Goal: Task Accomplishment & Management: Manage account settings

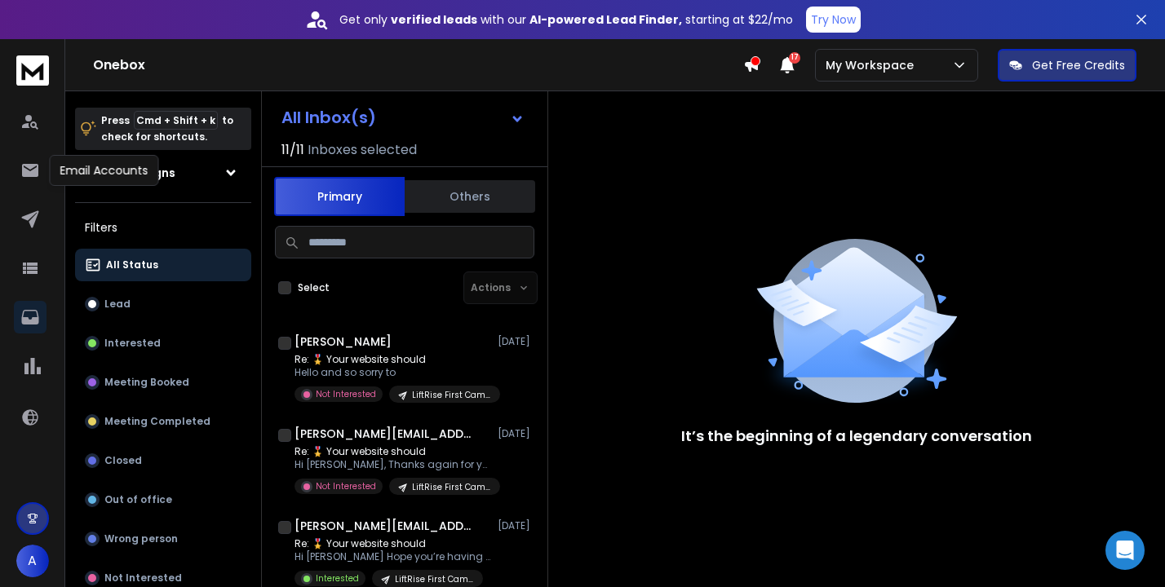
scroll to position [281, 0]
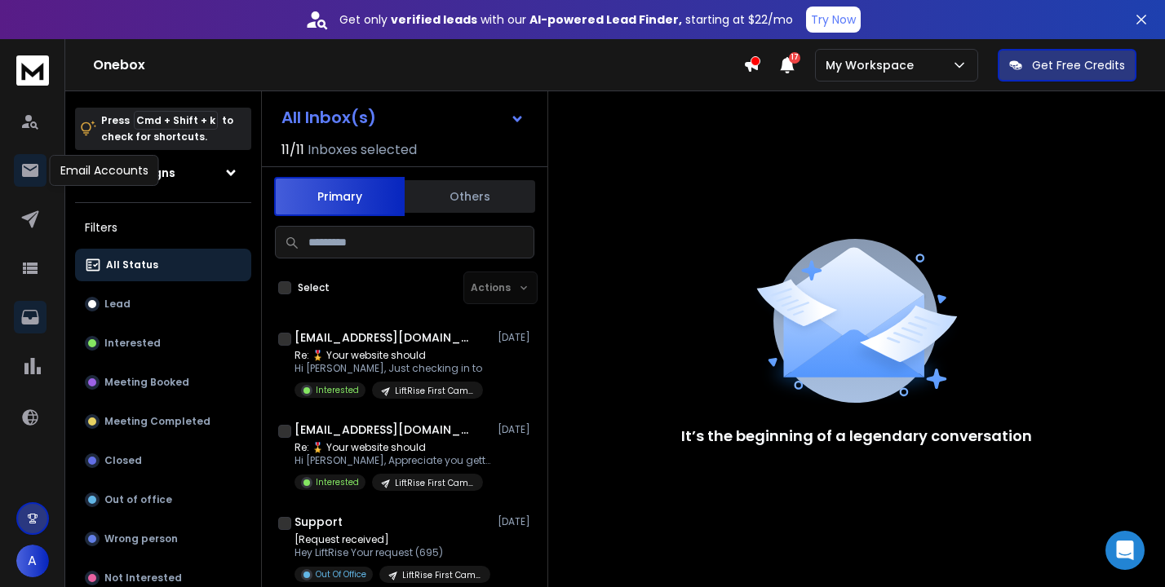
click at [29, 166] on icon at bounding box center [30, 170] width 16 height 13
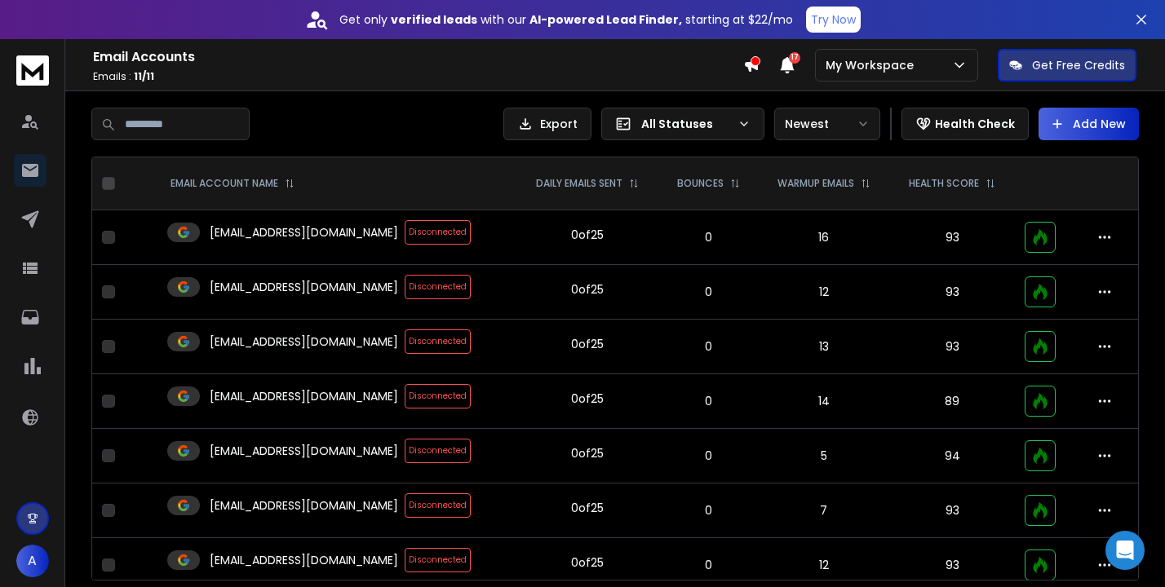
click at [1090, 236] on button at bounding box center [1104, 237] width 47 height 28
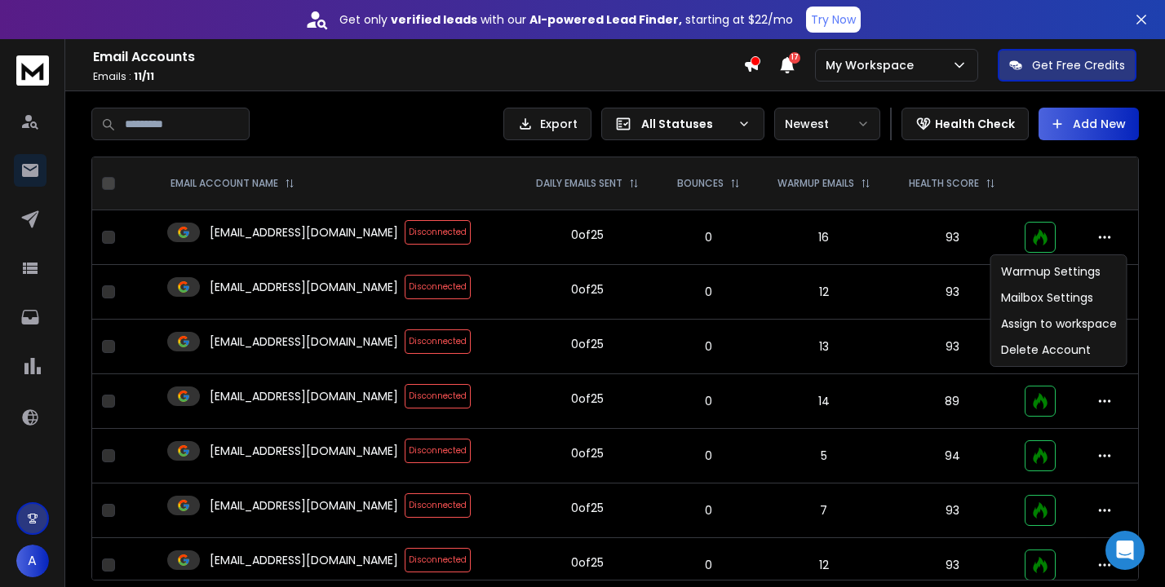
click at [416, 212] on td "hello@liftrisedigital.agency Disconnected" at bounding box center [336, 237] width 359 height 55
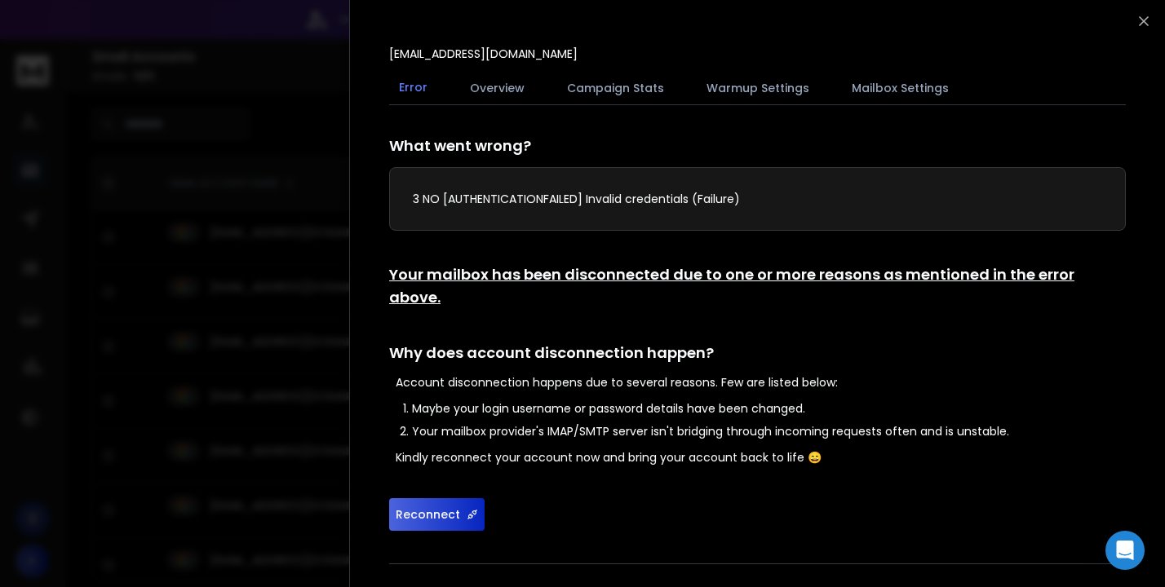
click at [433, 498] on button "Reconnect" at bounding box center [436, 514] width 95 height 33
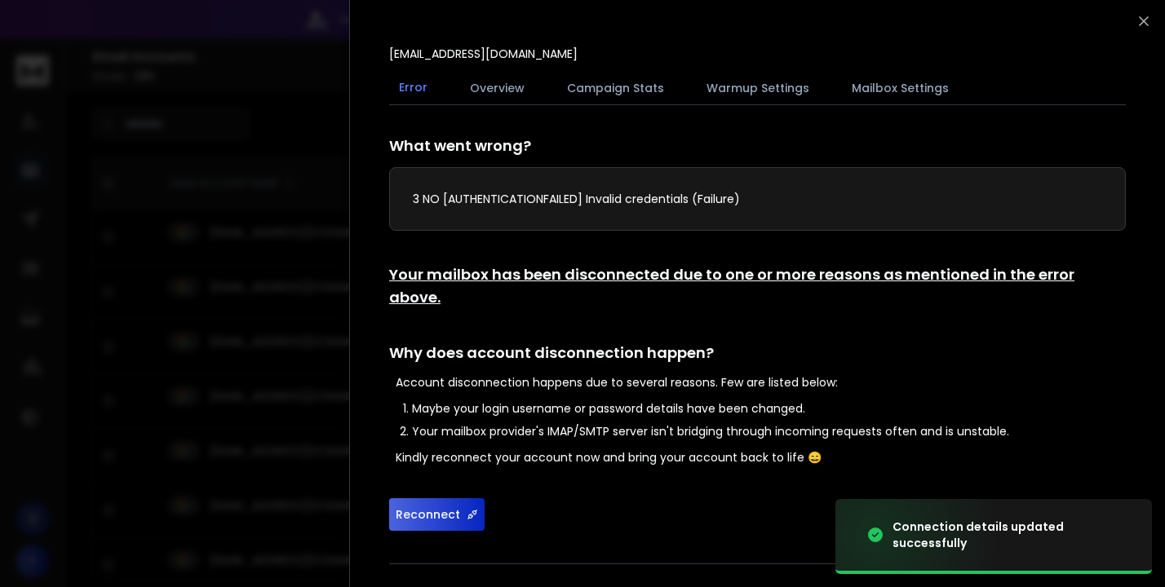
click at [259, 396] on div at bounding box center [582, 293] width 1165 height 587
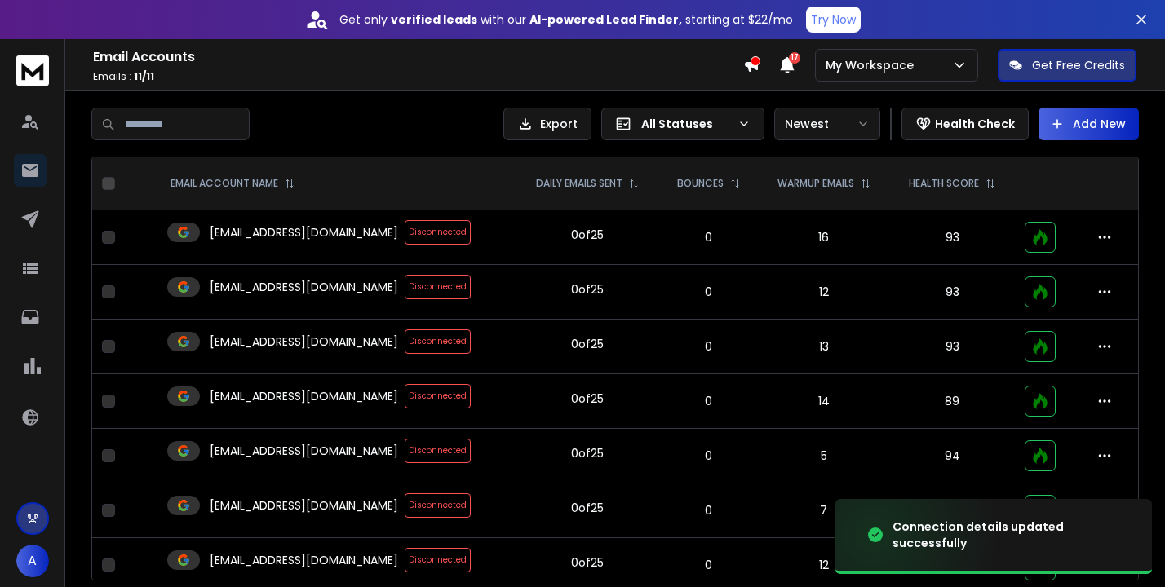
click at [432, 289] on div "hello@liftrise.digital Disconnected" at bounding box center [336, 287] width 339 height 24
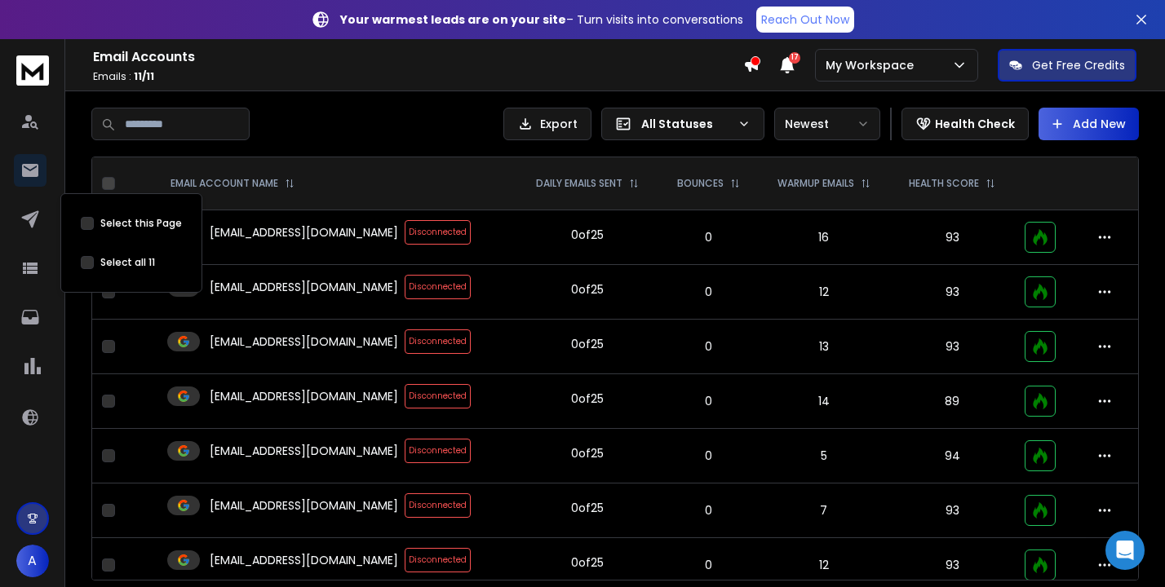
click at [111, 182] on button "Select this Page" at bounding box center [108, 183] width 13 height 13
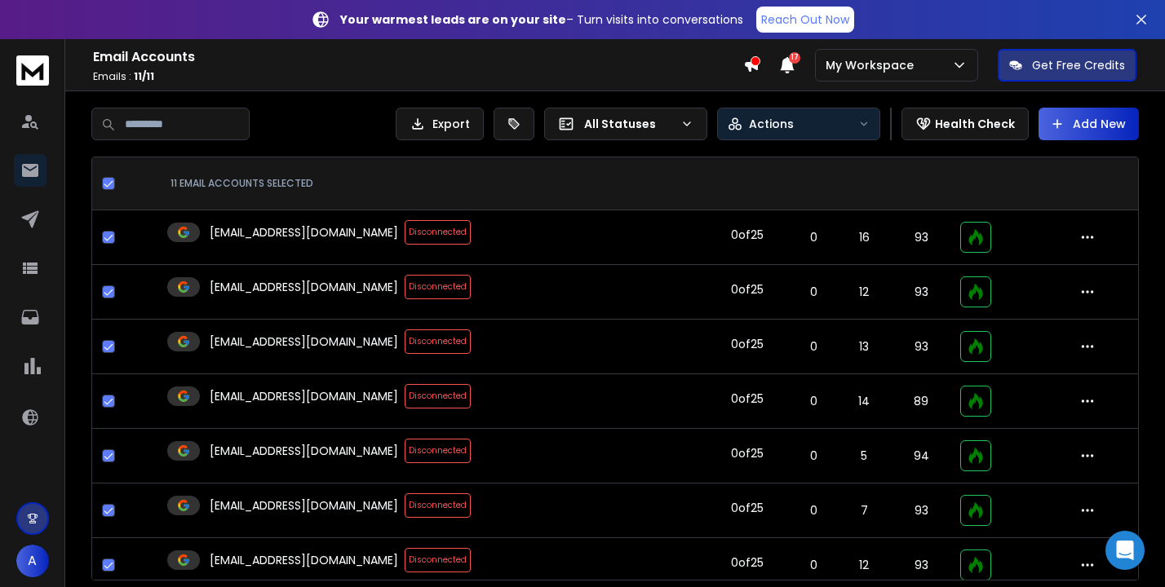
click at [834, 117] on div "Actions" at bounding box center [789, 124] width 124 height 16
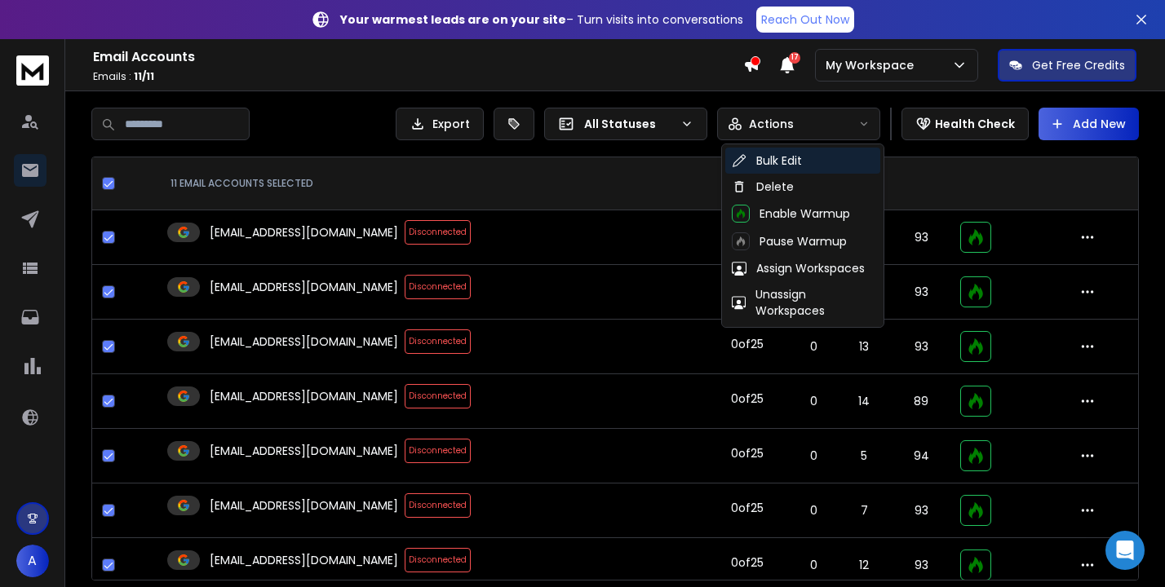
click at [794, 159] on div "Bulk Edit" at bounding box center [766, 160] width 70 height 16
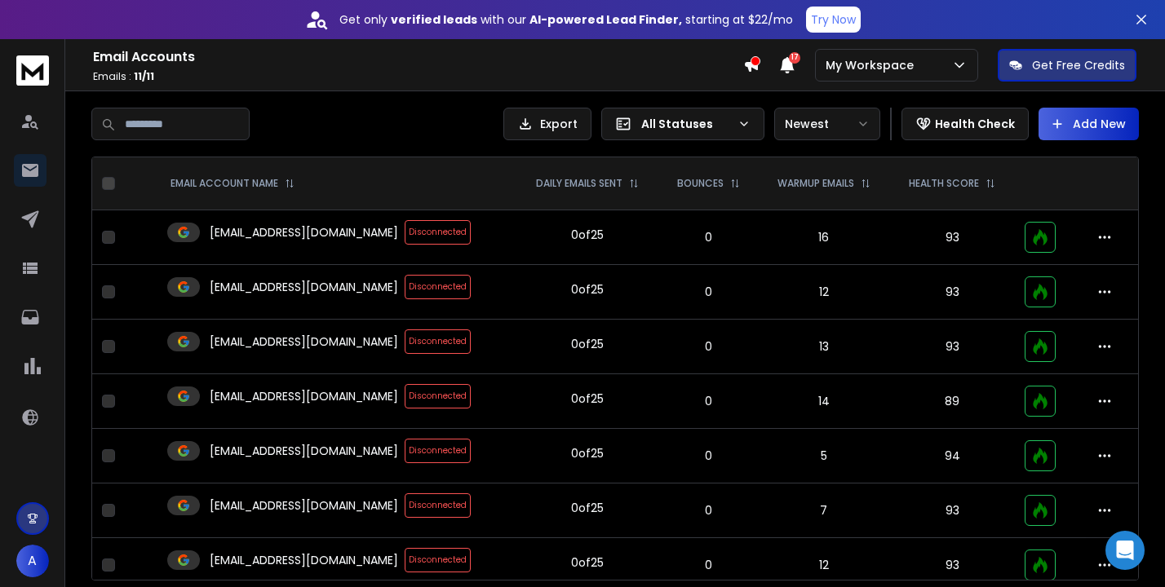
click at [301, 260] on td "[EMAIL_ADDRESS][DOMAIN_NAME] Disconnected" at bounding box center [336, 237] width 359 height 55
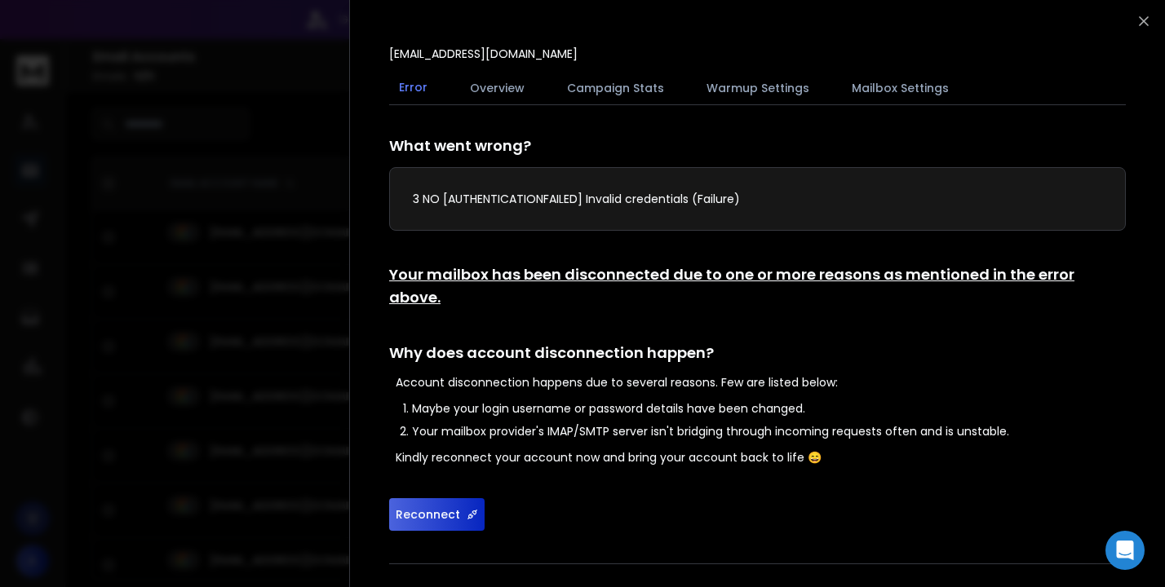
scroll to position [64, 0]
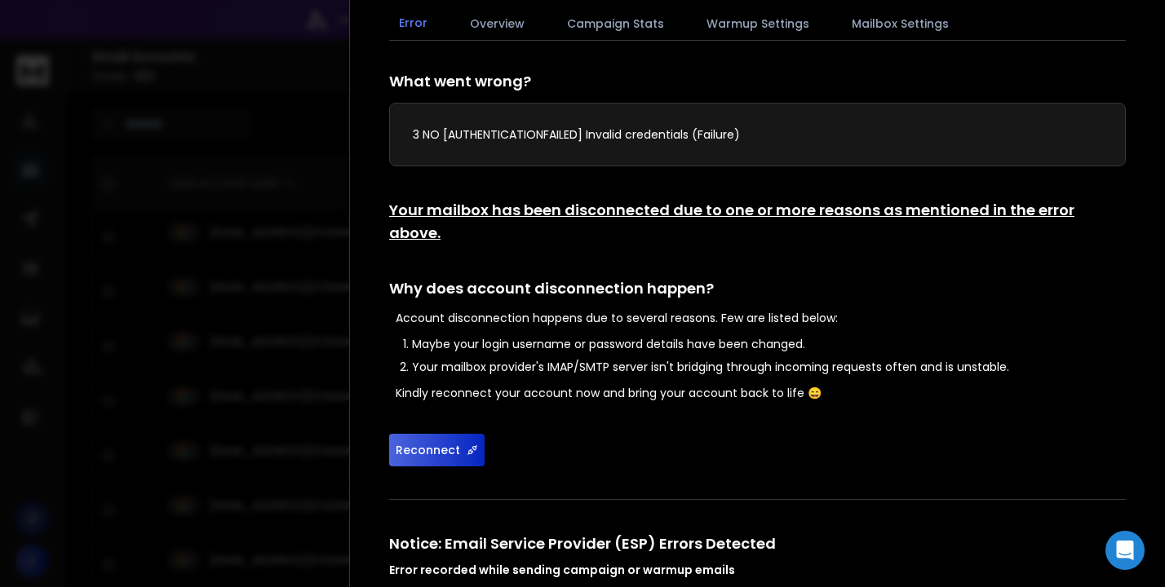
click at [417, 434] on button "Reconnect" at bounding box center [436, 450] width 95 height 33
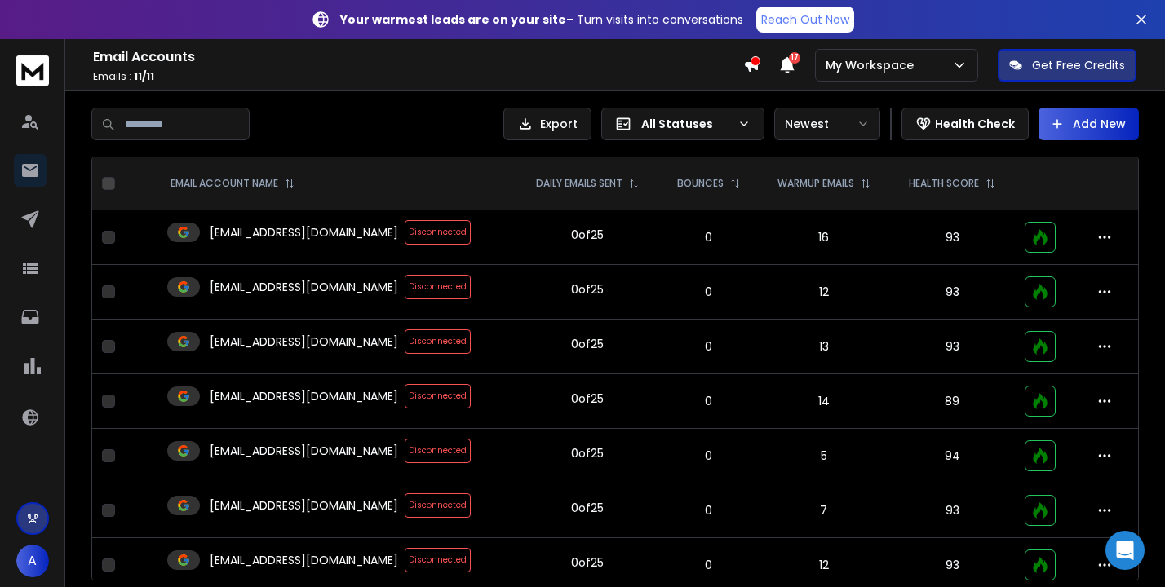
click at [464, 290] on div "hello@liftrise.digital Disconnected" at bounding box center [336, 287] width 339 height 24
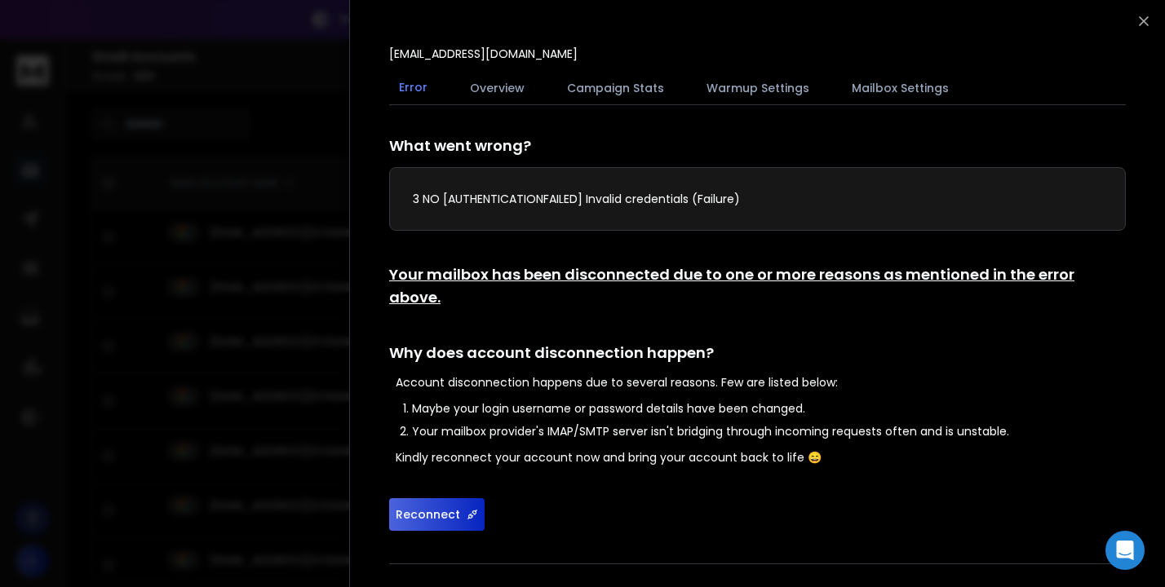
click at [435, 498] on button "Reconnect" at bounding box center [436, 514] width 95 height 33
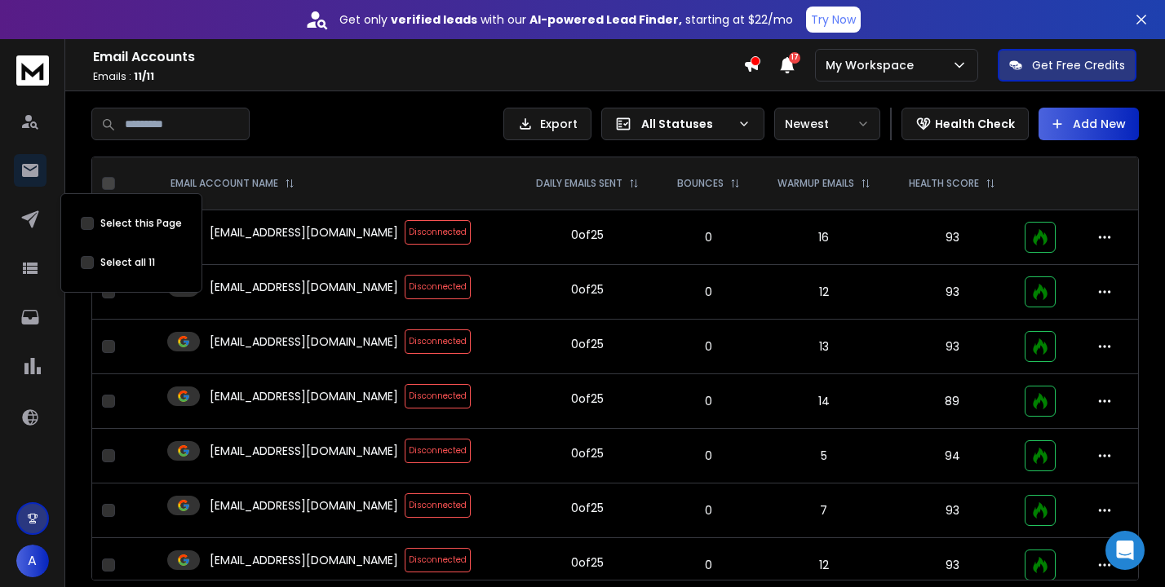
click at [107, 184] on button "Select this Page" at bounding box center [108, 183] width 13 height 13
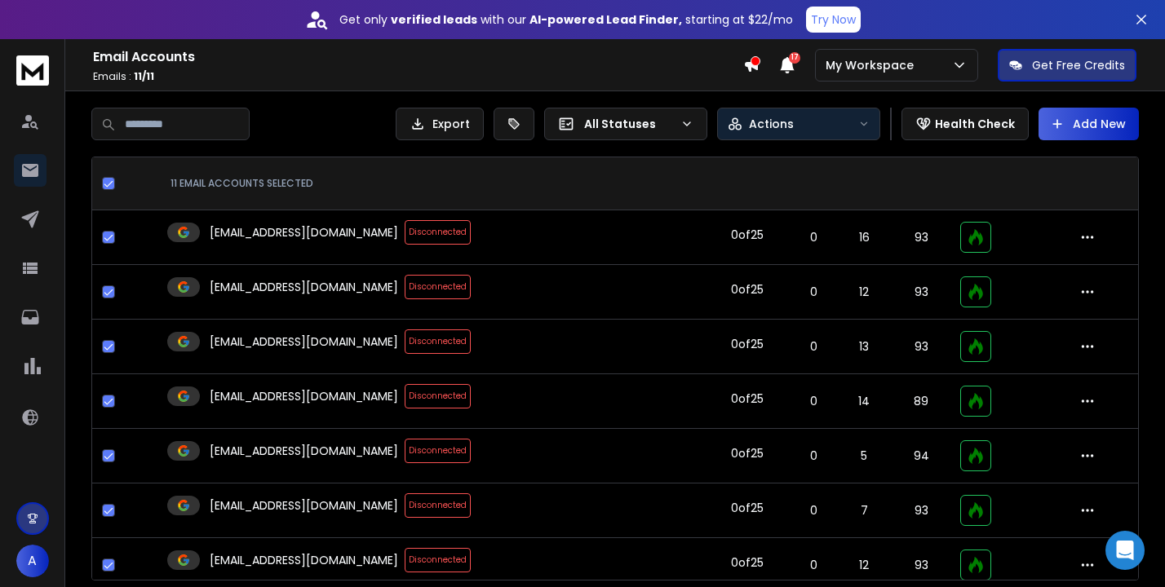
click at [777, 127] on p "Actions" at bounding box center [771, 124] width 45 height 16
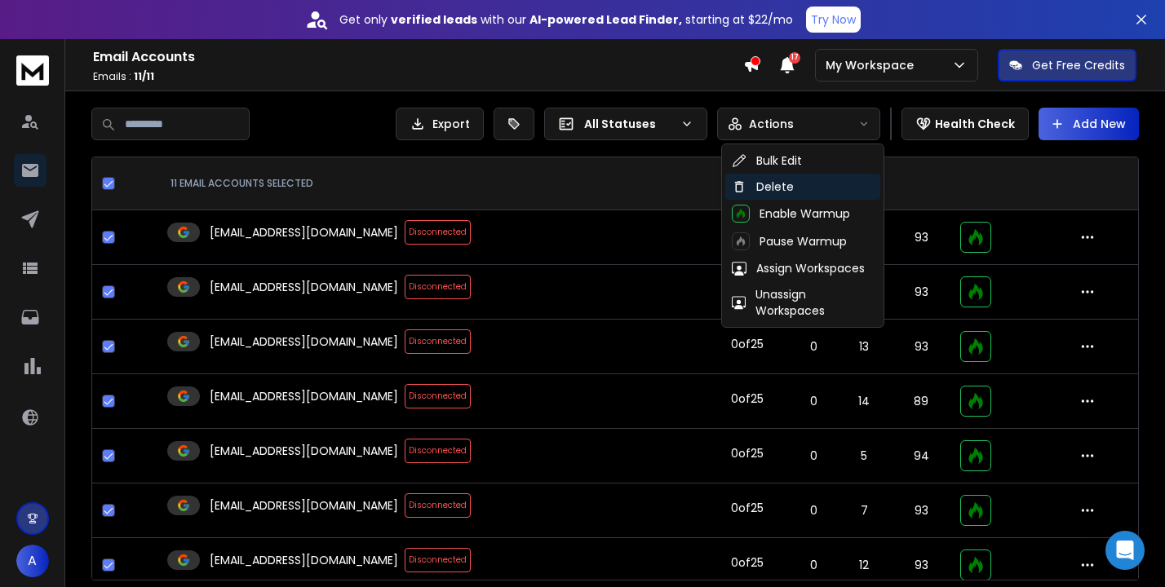
click at [783, 191] on div "Delete" at bounding box center [762, 187] width 62 height 16
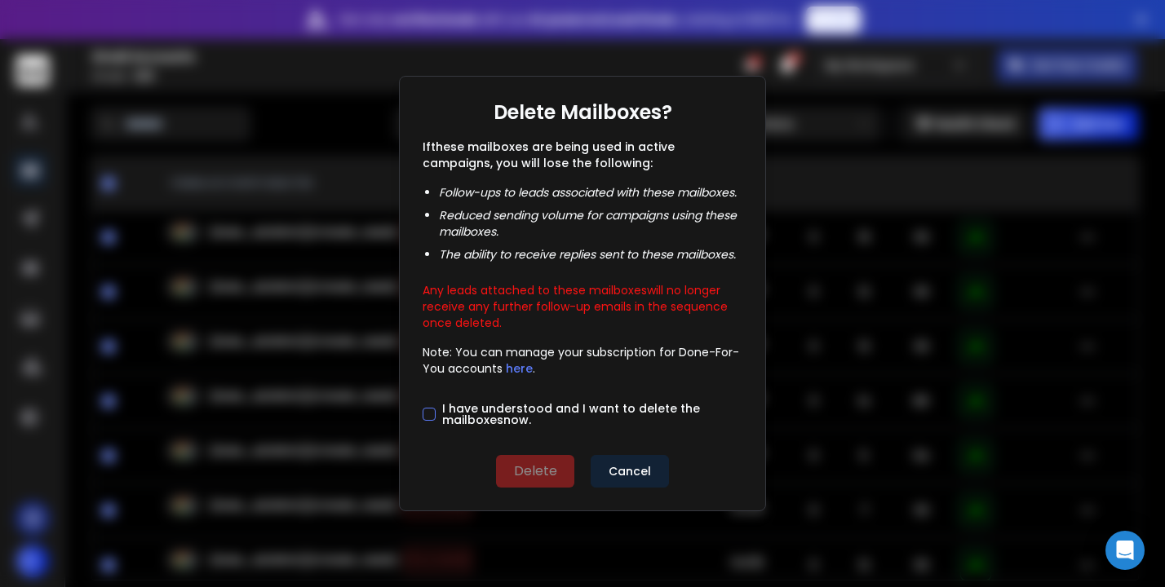
click at [638, 471] on button "Cancel" at bounding box center [629, 471] width 78 height 33
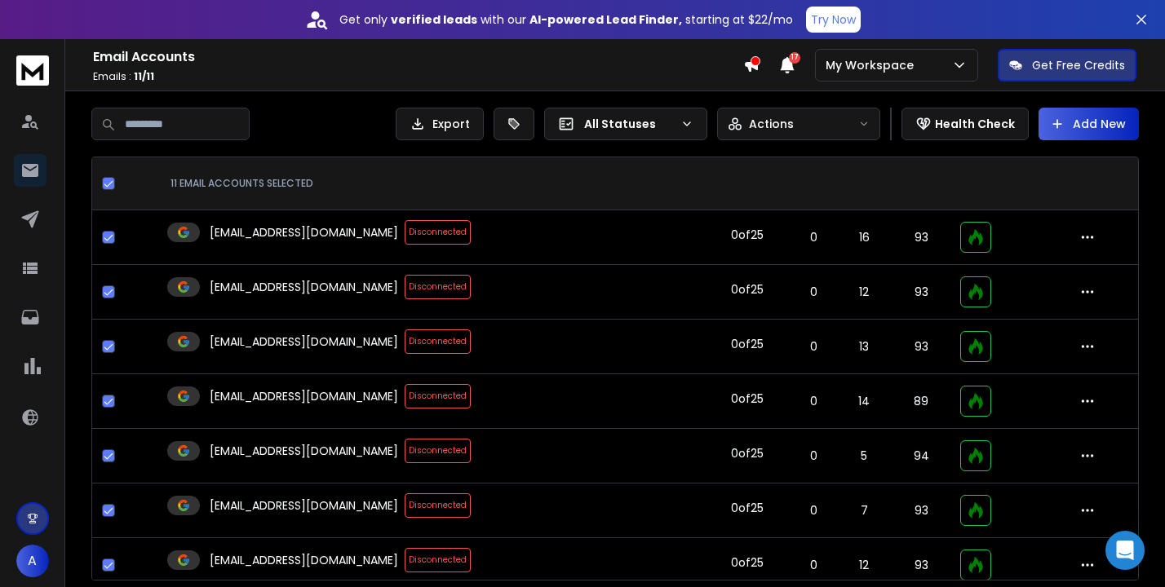
click at [110, 236] on button "button" at bounding box center [108, 237] width 13 height 13
click at [329, 241] on div "[EMAIL_ADDRESS][DOMAIN_NAME]" at bounding box center [282, 233] width 231 height 20
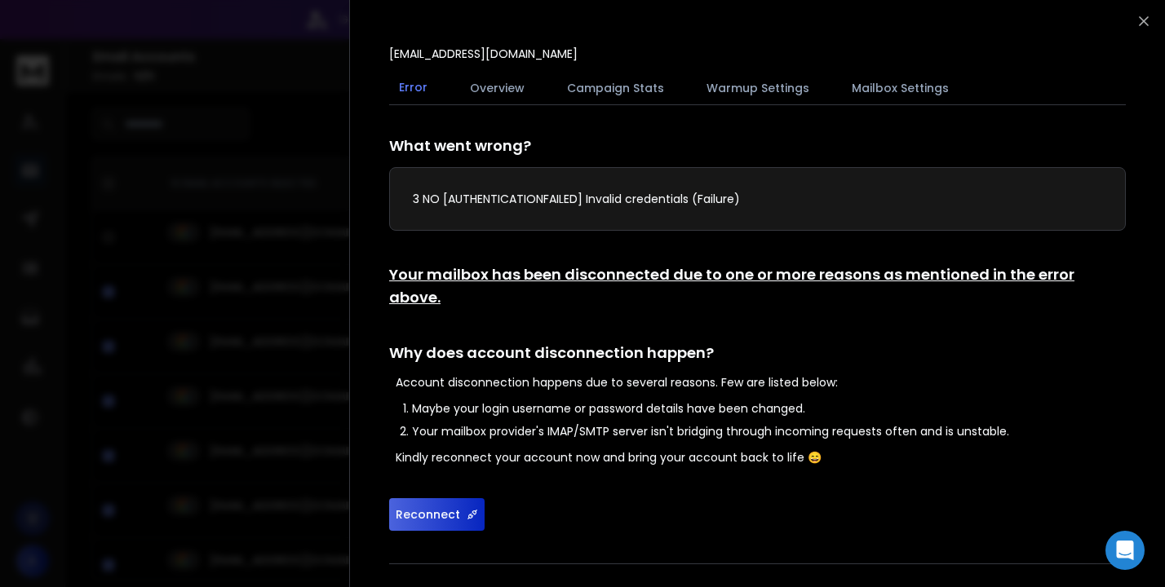
click at [903, 87] on button "Mailbox Settings" at bounding box center [900, 88] width 117 height 36
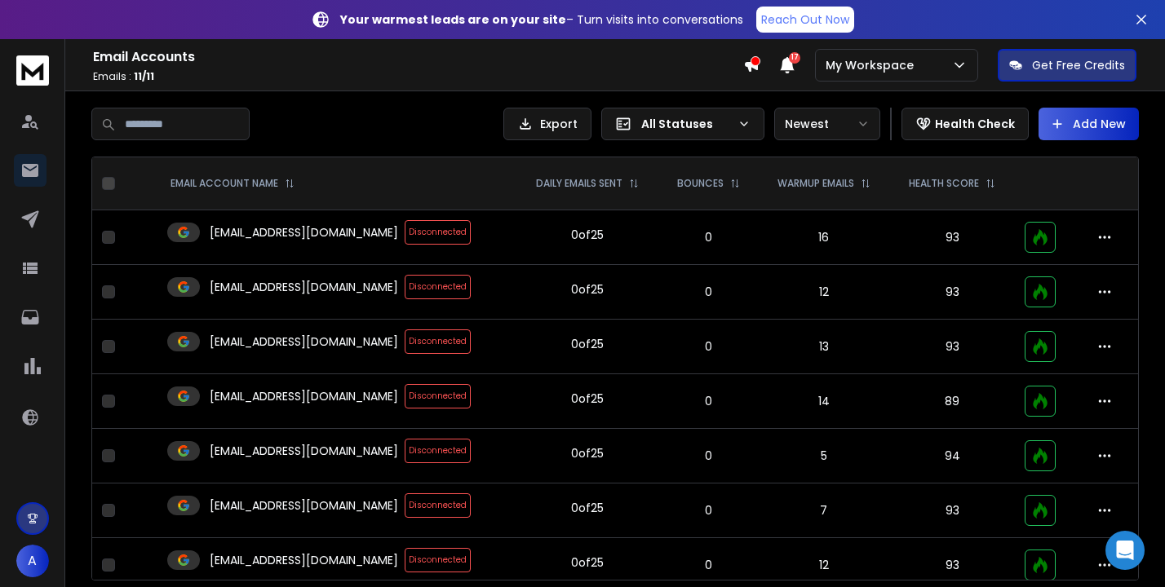
click at [475, 351] on div "[EMAIL_ADDRESS][DOMAIN_NAME] Disconnected" at bounding box center [336, 341] width 339 height 24
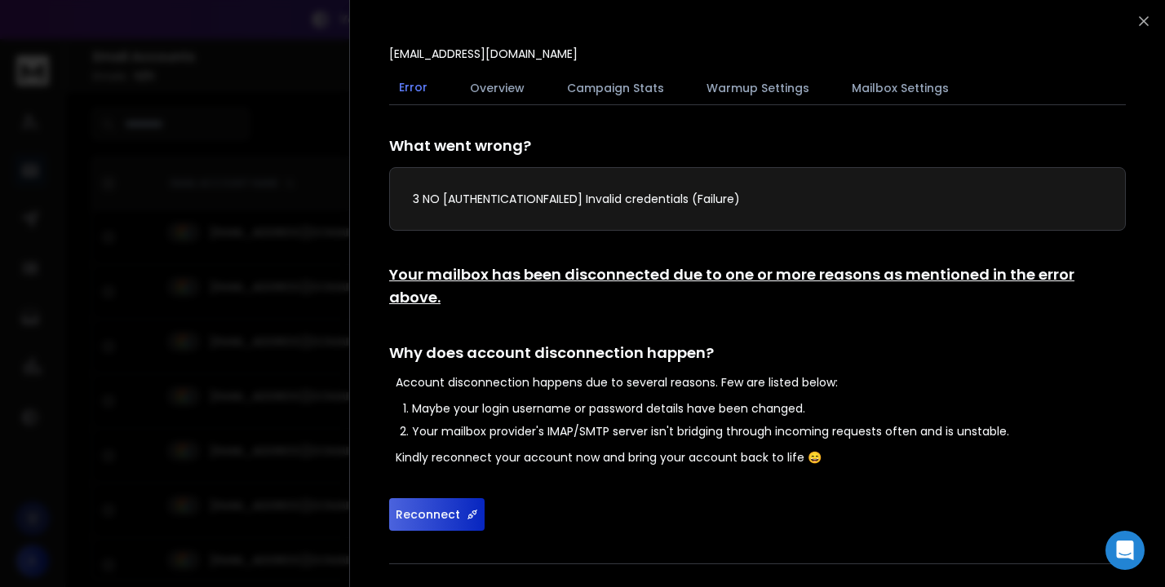
click at [737, 86] on button "Warmup Settings" at bounding box center [757, 88] width 122 height 36
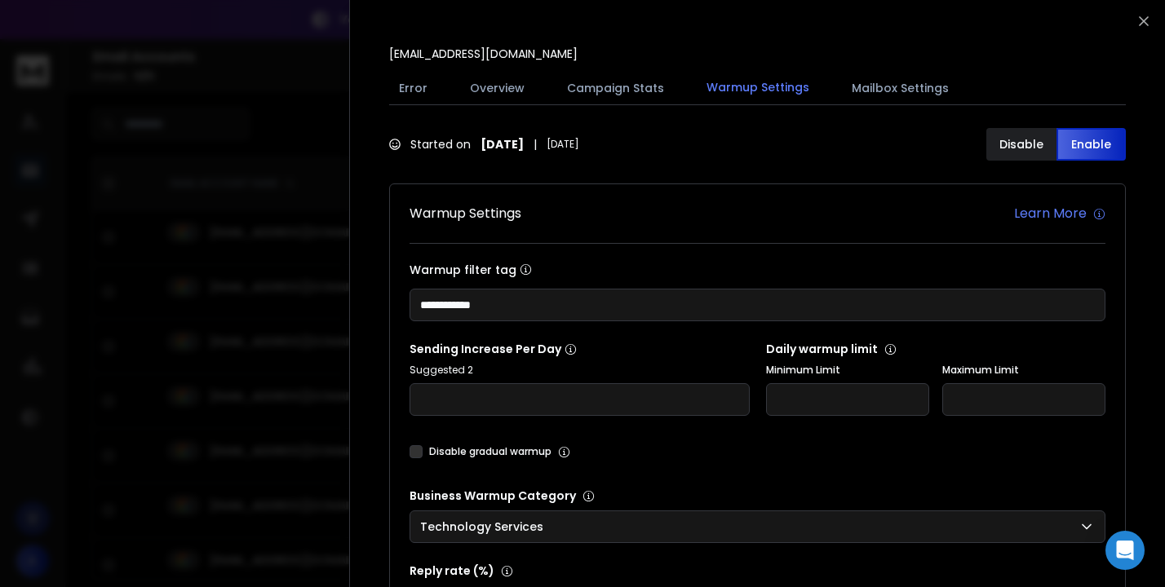
click at [904, 86] on button "Mailbox Settings" at bounding box center [900, 88] width 117 height 36
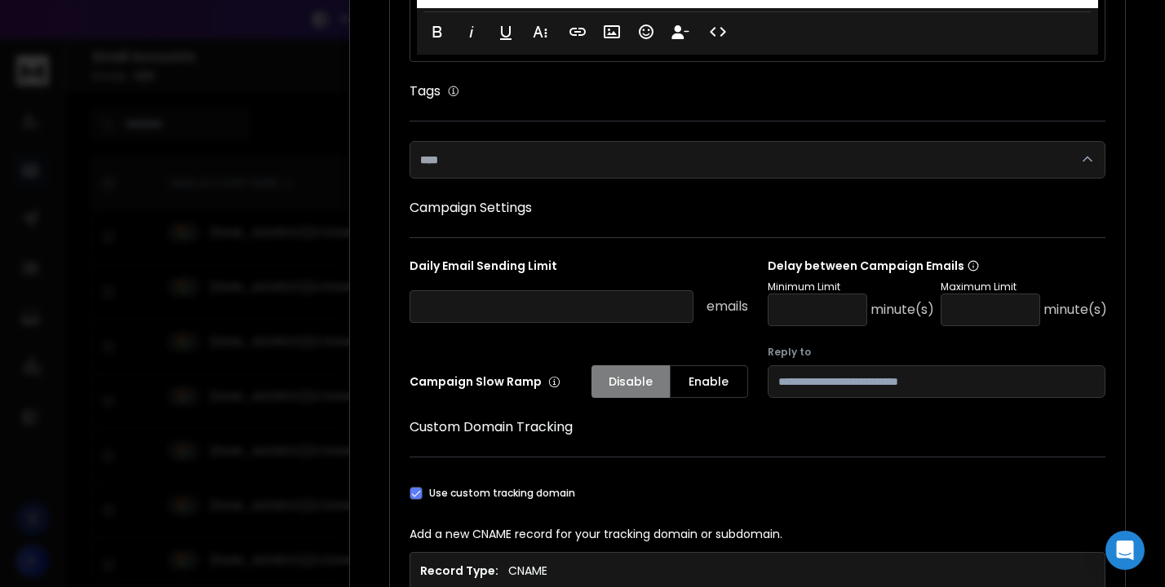
scroll to position [192, 0]
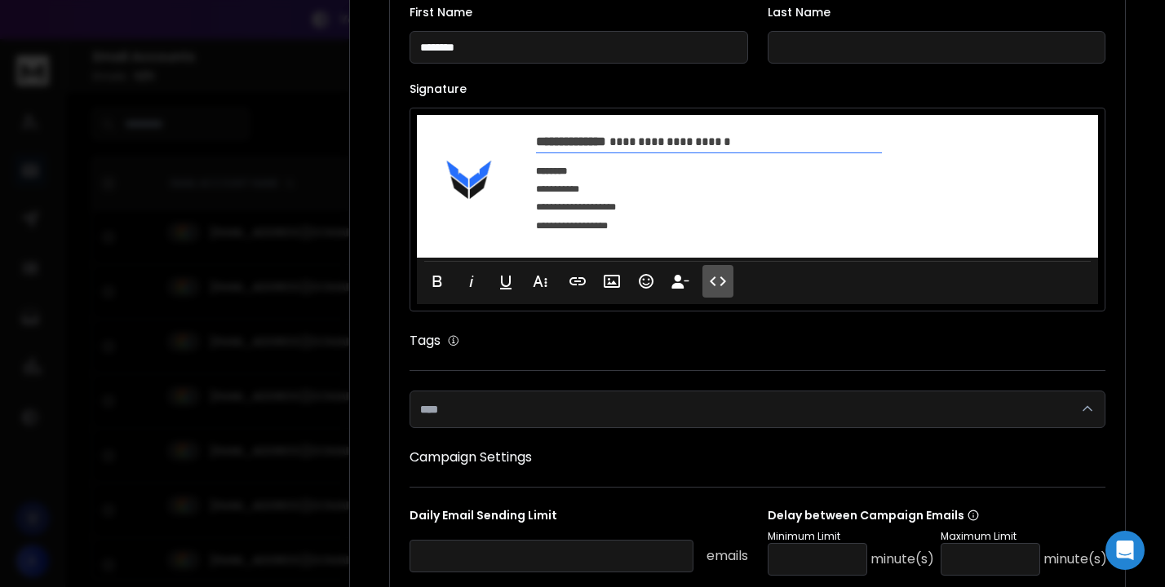
click at [723, 279] on icon "button" at bounding box center [718, 282] width 20 height 20
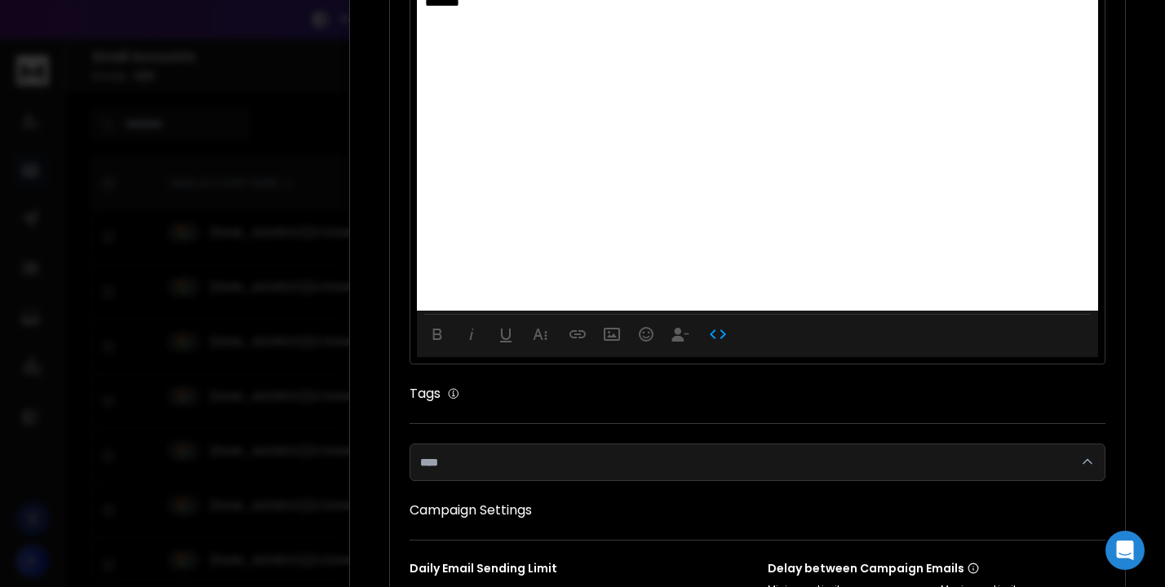
click at [254, 382] on div at bounding box center [582, 293] width 1165 height 587
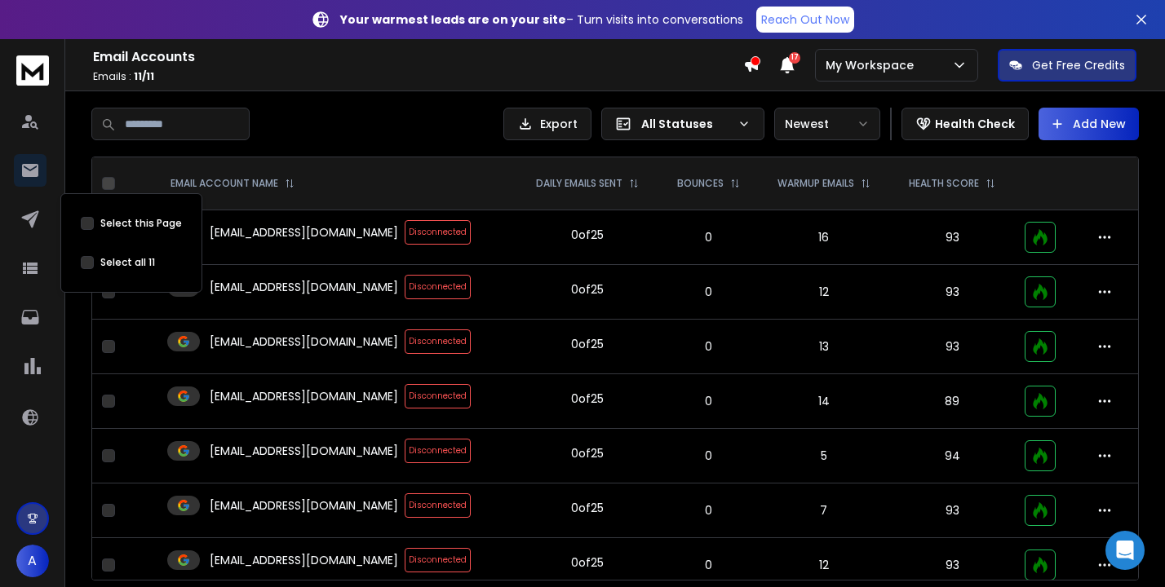
click at [106, 182] on button "Select this Page" at bounding box center [108, 183] width 13 height 13
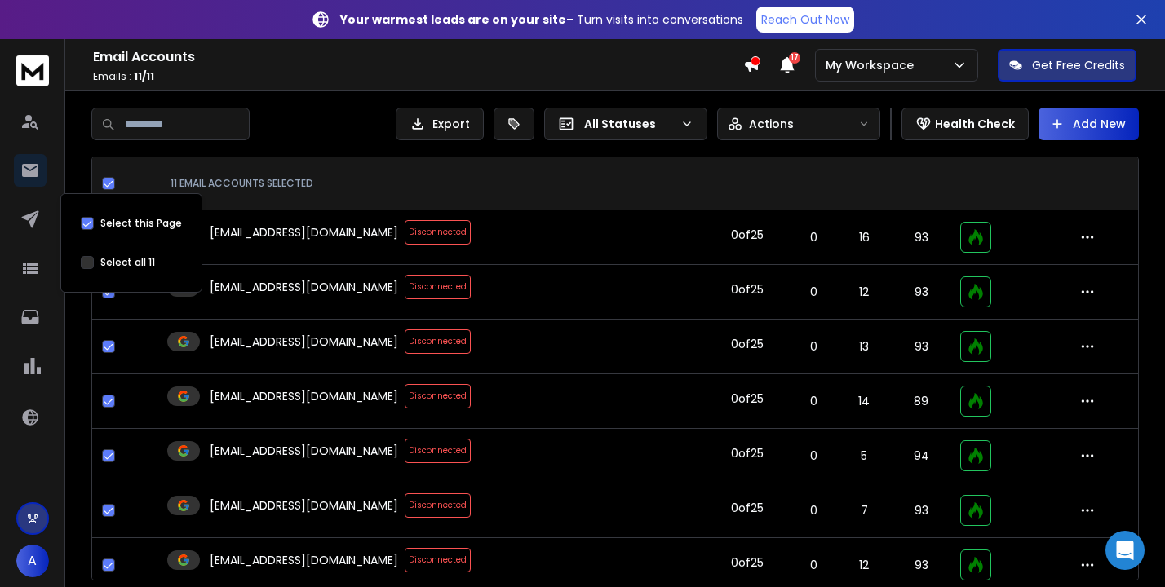
click at [108, 187] on button "Select this Page" at bounding box center [108, 183] width 13 height 13
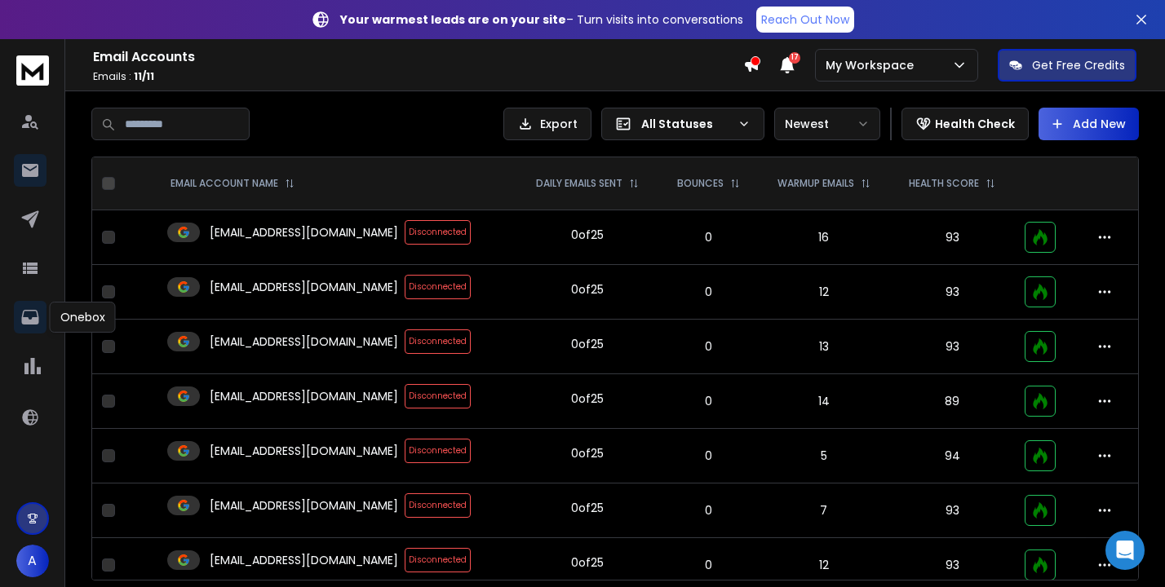
click at [28, 318] on icon at bounding box center [29, 317] width 17 height 15
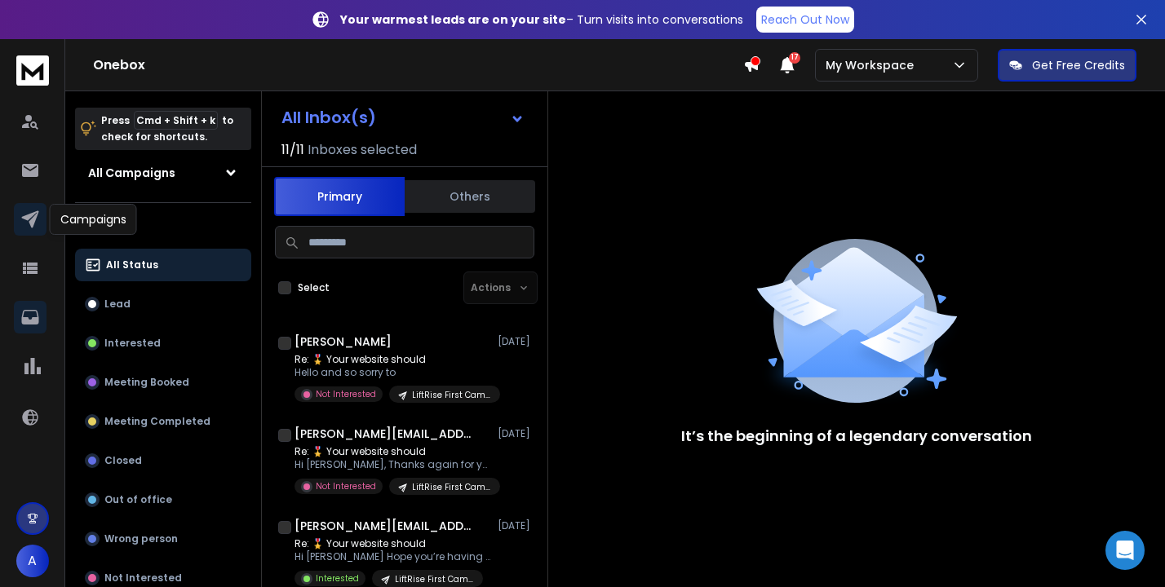
click at [24, 223] on icon at bounding box center [30, 220] width 20 height 20
